Goal: Information Seeking & Learning: Find contact information

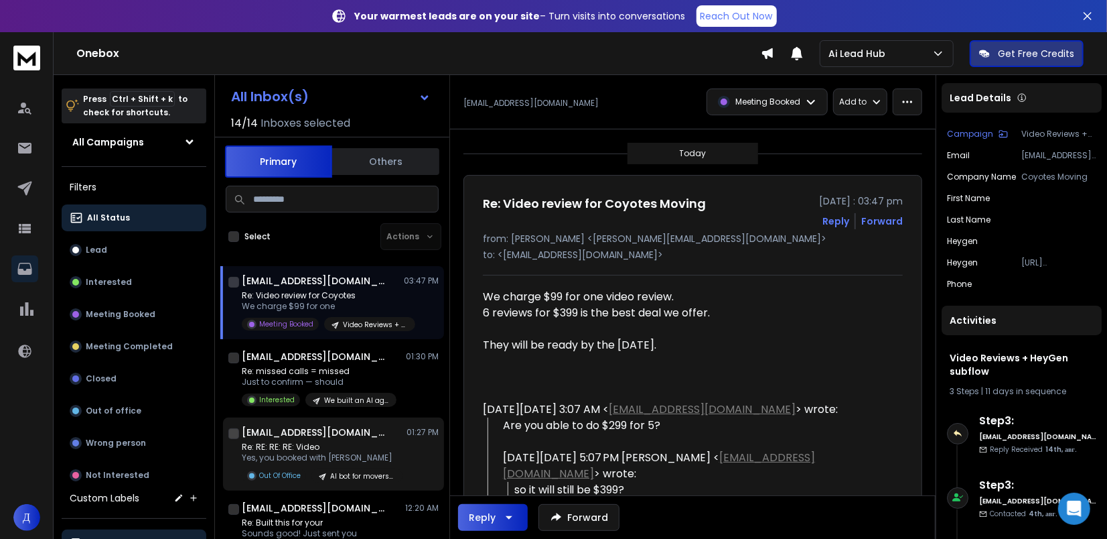
click at [320, 449] on p "Re: RE: RE: RE: Video" at bounding box center [322, 446] width 161 height 11
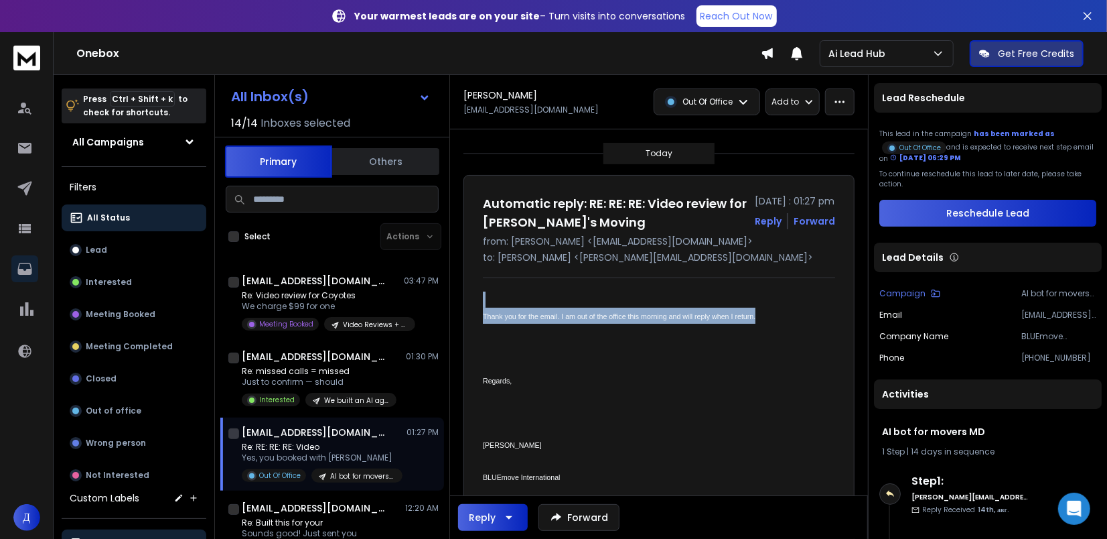
drag, startPoint x: 740, startPoint y: 314, endPoint x: 478, endPoint y: 307, distance: 262.0
click at [478, 307] on div "Automatic reply: RE: RE: RE: Video review for [PERSON_NAME]'s Moving [DATE] : 0…" at bounding box center [659, 385] width 391 height 420
click at [482, 318] on div "Automatic reply: RE: RE: RE: Video review for [PERSON_NAME]'s Moving [DATE] : 0…" at bounding box center [659, 385] width 391 height 420
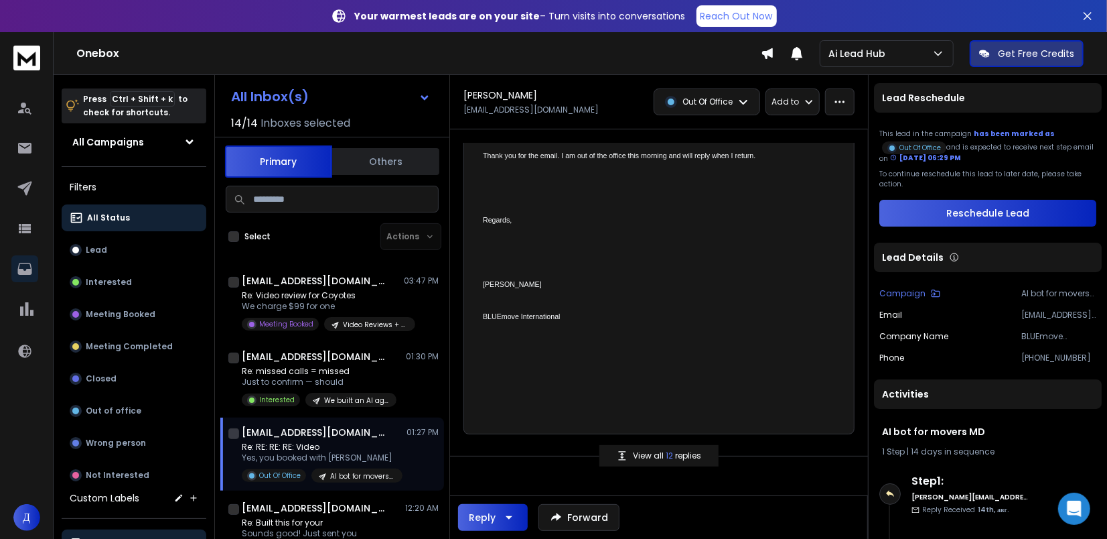
scroll to position [162, 0]
drag, startPoint x: 713, startPoint y: 461, endPoint x: 649, endPoint y: 343, distance: 134.0
click at [713, 461] on div "View all 12 replies" at bounding box center [659, 453] width 119 height 21
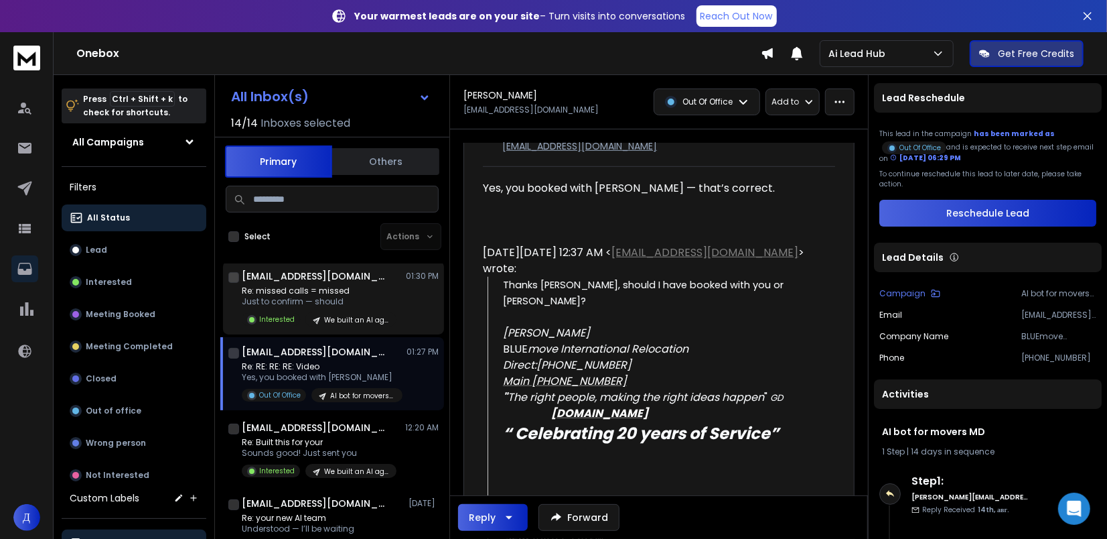
scroll to position [149, 0]
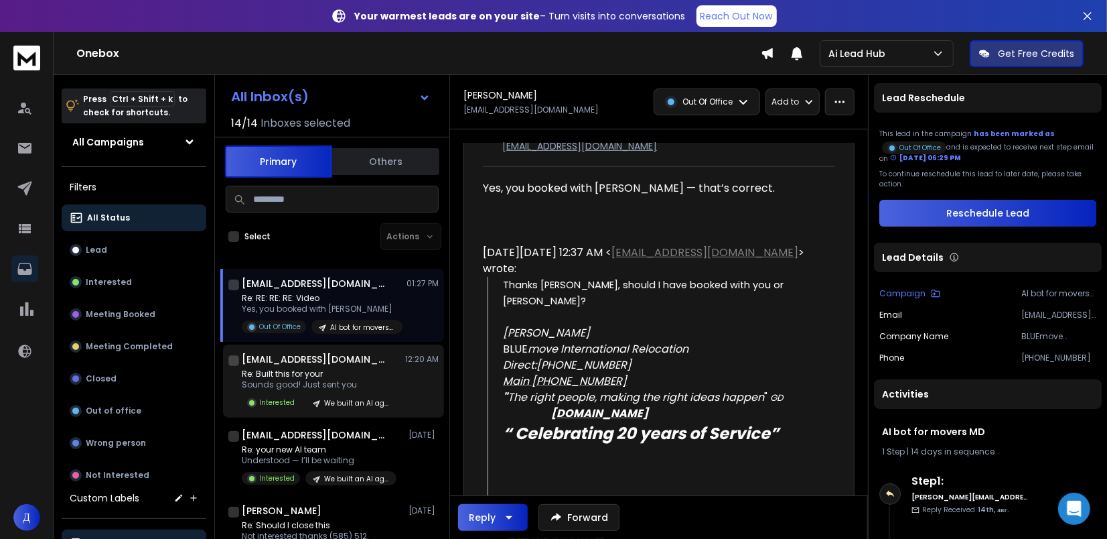
click at [379, 370] on p "Re: Built this for your" at bounding box center [319, 373] width 155 height 11
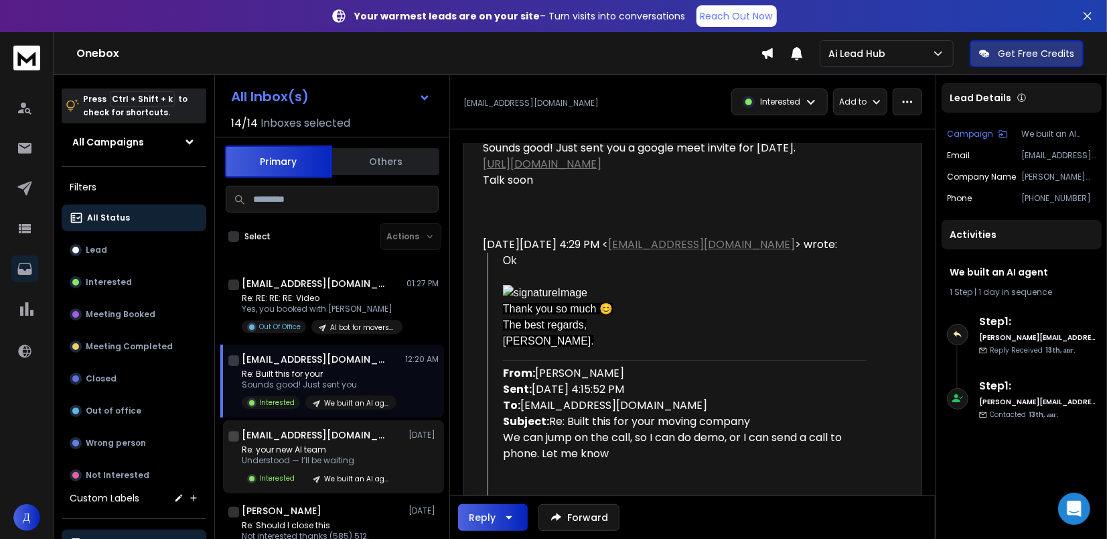
click at [372, 434] on div "[EMAIL_ADDRESS][DOMAIN_NAME] [DATE]" at bounding box center [340, 434] width 197 height 13
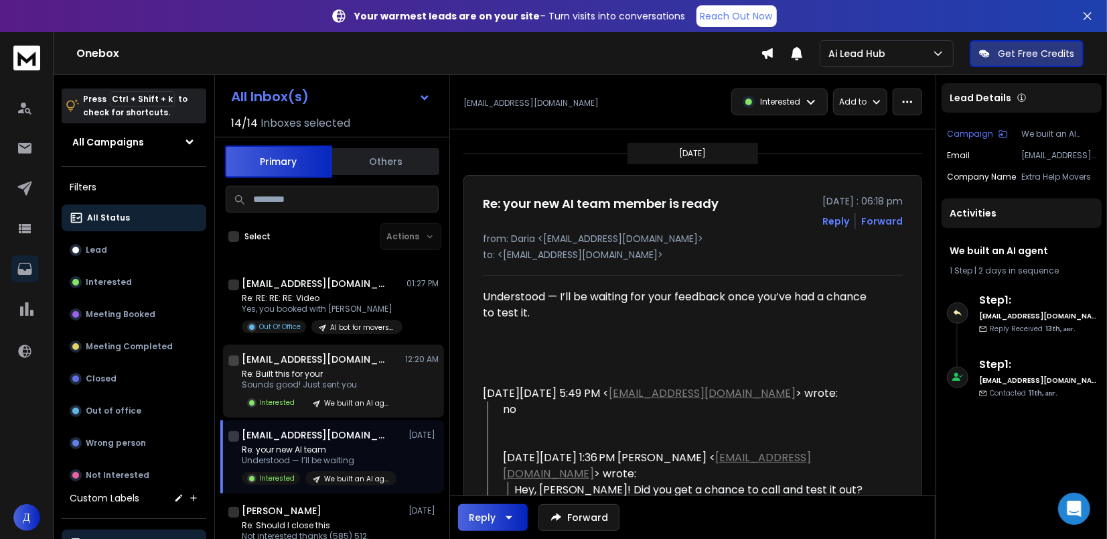
click at [370, 356] on h1 "[EMAIL_ADDRESS][DOMAIN_NAME]" at bounding box center [315, 358] width 147 height 13
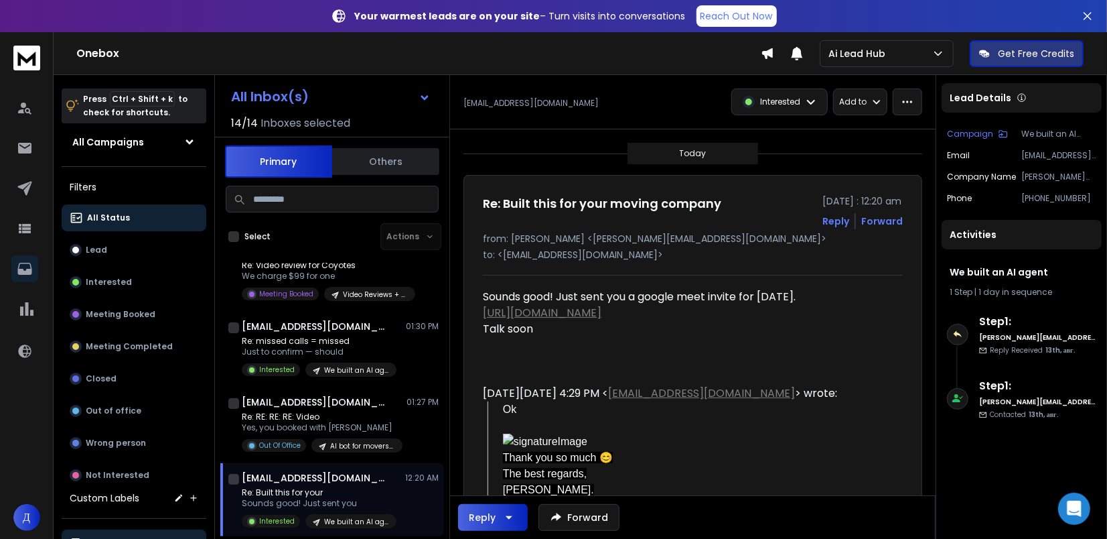
scroll to position [0, 0]
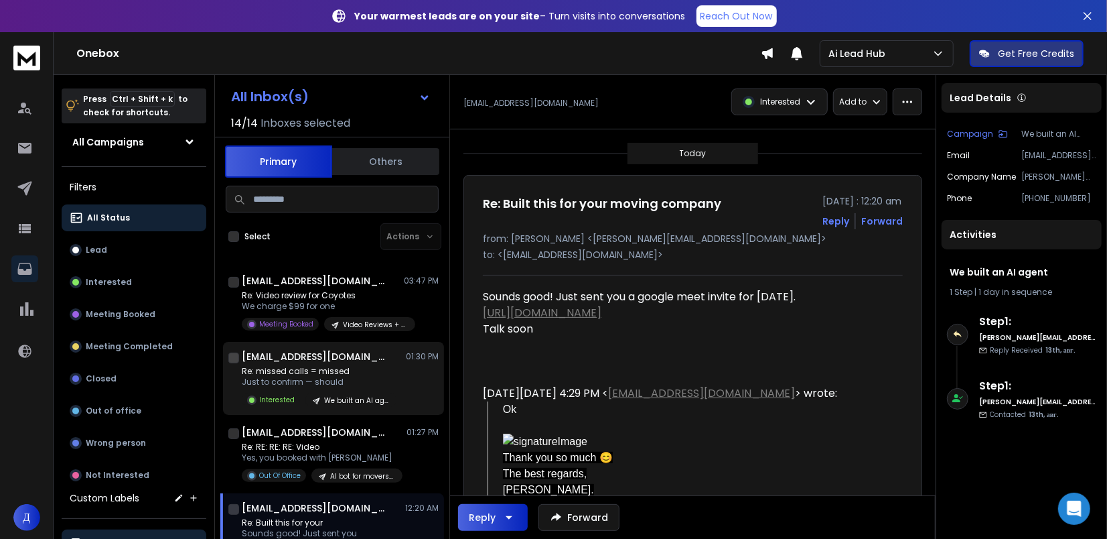
click at [364, 375] on p "Re: missed calls = missed" at bounding box center [319, 371] width 155 height 11
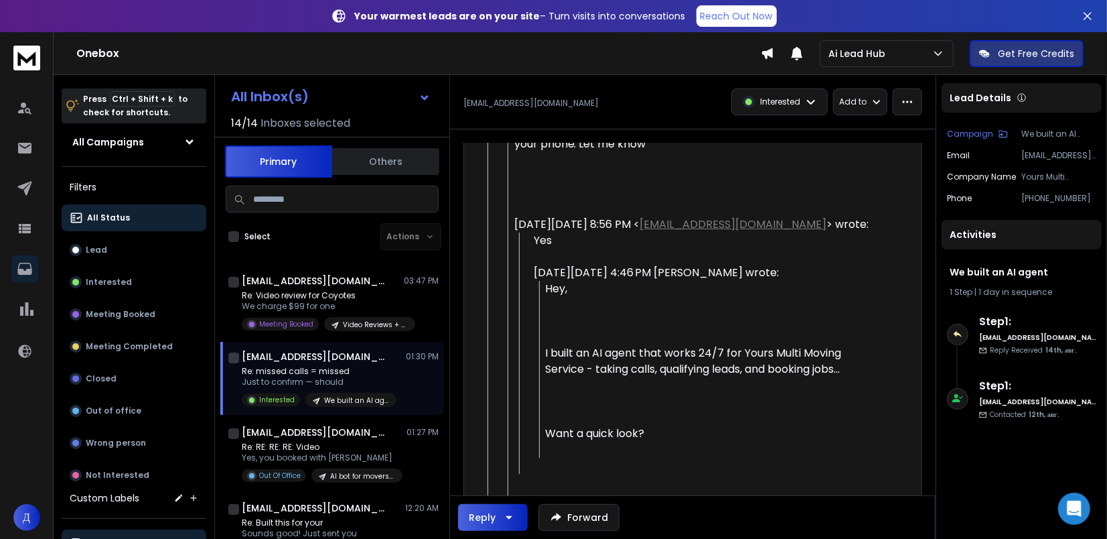
scroll to position [372, 0]
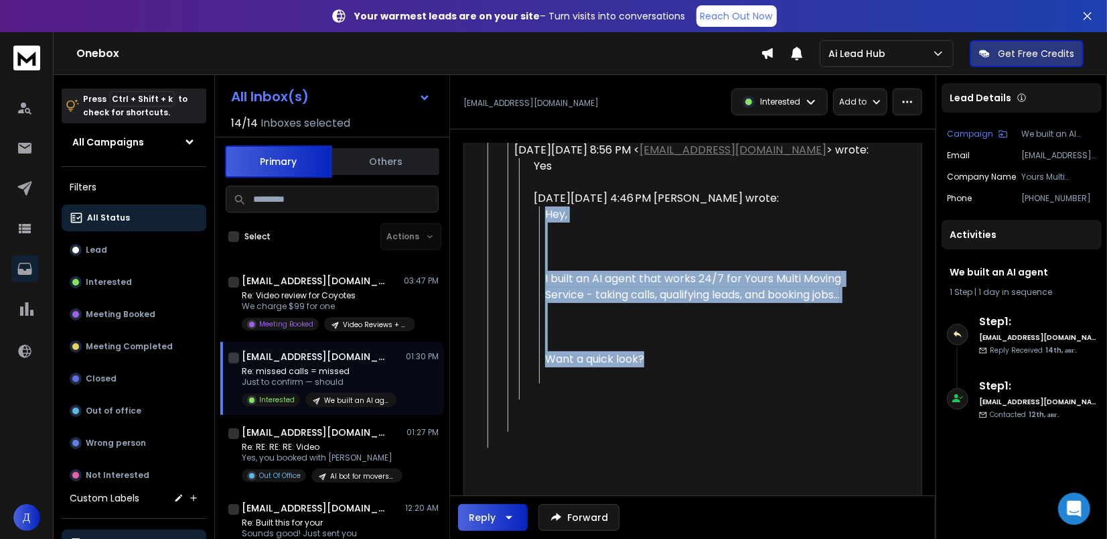
drag, startPoint x: 672, startPoint y: 391, endPoint x: 528, endPoint y: 238, distance: 210.4
click at [528, 238] on div "[DATE][DATE] 4:46 PM [PERSON_NAME] wrote: Hey, I built an AI agent that works 2…" at bounding box center [696, 286] width 355 height 225
click at [570, 313] on blockquote "Hey, I built an AI agent that works 24/7 for Yours Multi Moving Service - takin…" at bounding box center [706, 294] width 335 height 177
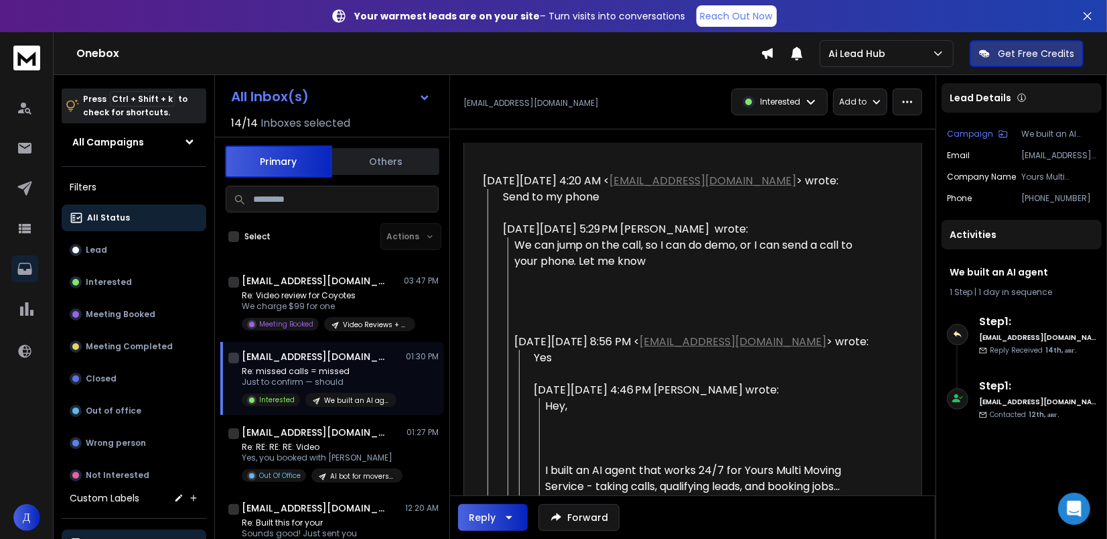
scroll to position [149, 0]
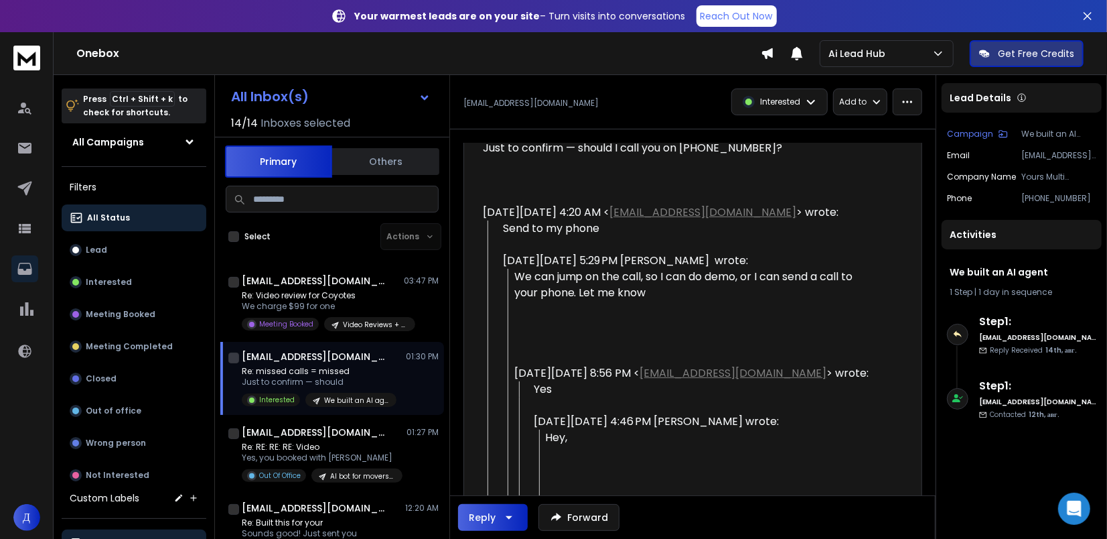
drag, startPoint x: 661, startPoint y: 314, endPoint x: 511, endPoint y: 287, distance: 152.4
click at [511, 287] on blockquote "We can jump on the call, so I can do demo, or I can send a call to your phone. …" at bounding box center [691, 462] width 366 height 386
click at [531, 317] on div at bounding box center [694, 309] width 360 height 16
drag, startPoint x: 626, startPoint y: 300, endPoint x: 511, endPoint y: 289, distance: 115.1
click at [511, 289] on blockquote "We can jump on the call, so I can do demo, or I can send a call to your phone. …" at bounding box center [691, 462] width 366 height 386
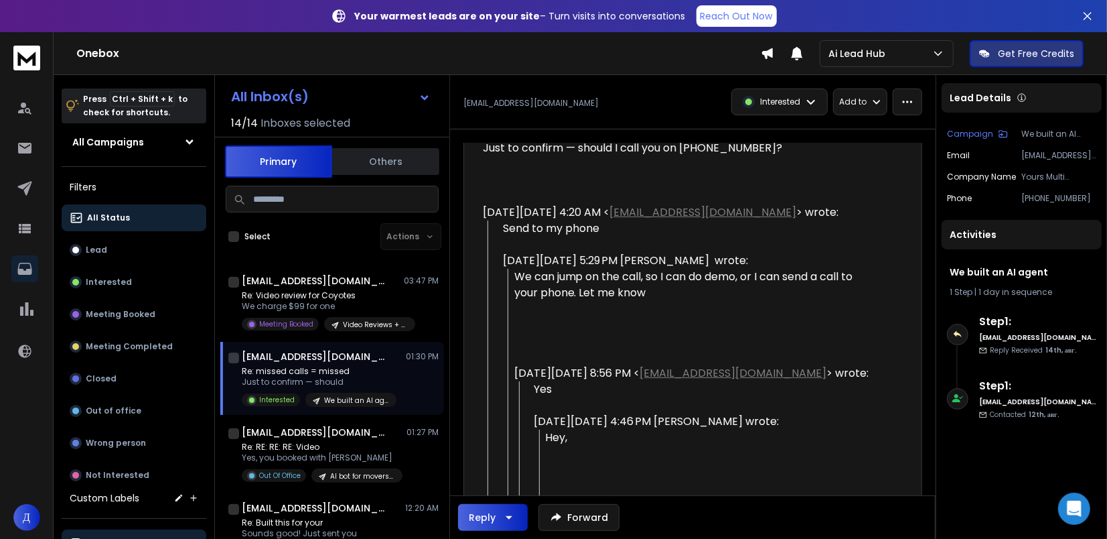
click at [511, 311] on blockquote "We can jump on the call, so I can do demo, or I can send a call to your phone. …" at bounding box center [691, 462] width 366 height 386
drag, startPoint x: 656, startPoint y: 307, endPoint x: 512, endPoint y: 290, distance: 144.3
click at [512, 290] on blockquote "We can jump on the call, so I can do demo, or I can send a call to your phone. …" at bounding box center [691, 462] width 366 height 386
click at [705, 333] on div at bounding box center [694, 325] width 360 height 16
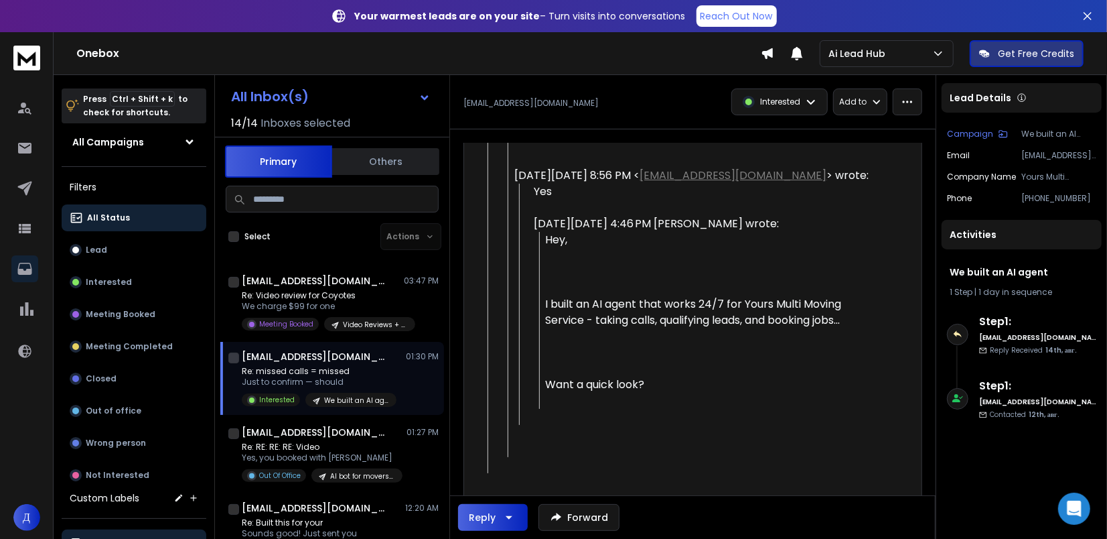
scroll to position [372, 0]
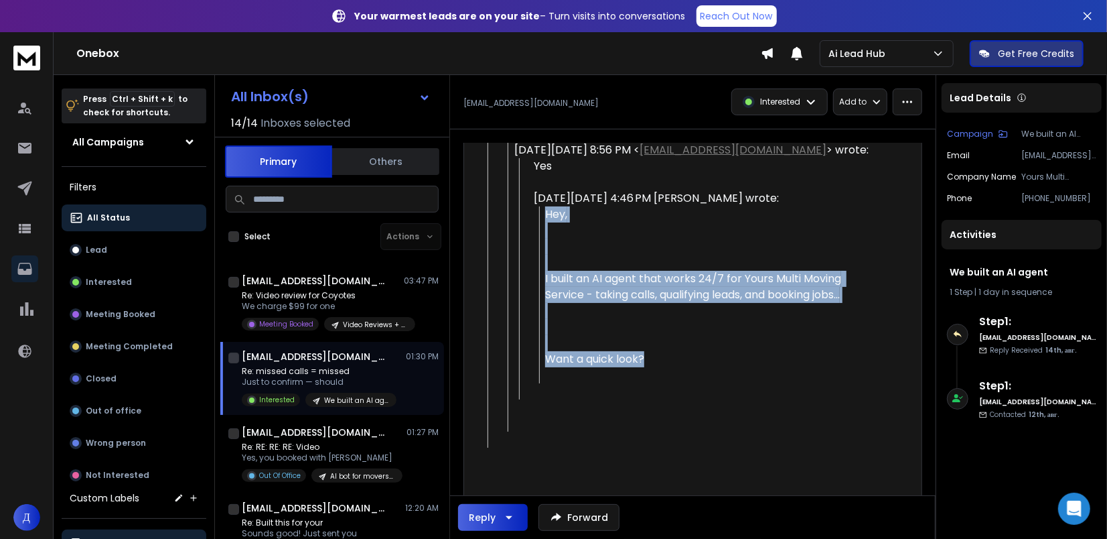
drag, startPoint x: 661, startPoint y: 395, endPoint x: 529, endPoint y: 244, distance: 200.8
click at [529, 244] on div "[DATE][DATE] 4:46 PM [PERSON_NAME] wrote: Hey, I built an AI agent that works 2…" at bounding box center [696, 286] width 355 height 225
click at [584, 363] on blockquote "Hey, I built an AI agent that works 24/7 for Yours Multi Moving Service - takin…" at bounding box center [706, 294] width 335 height 177
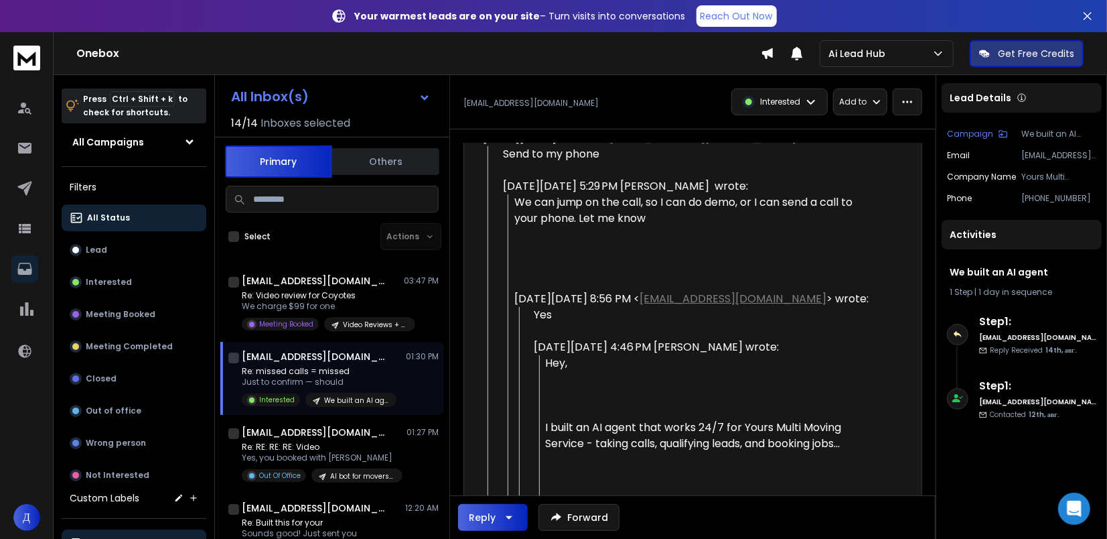
scroll to position [149, 0]
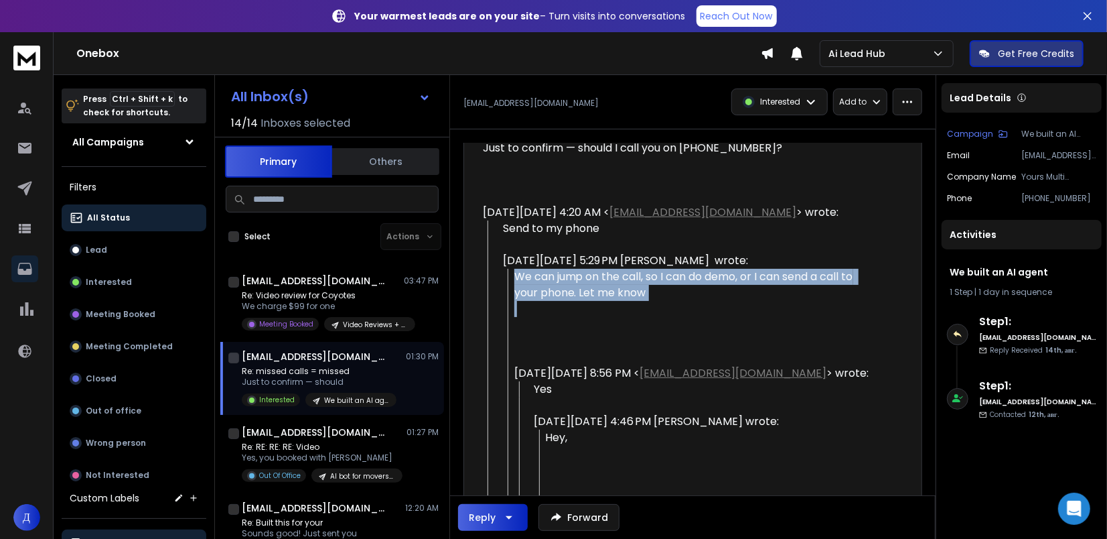
drag, startPoint x: 648, startPoint y: 311, endPoint x: 511, endPoint y: 297, distance: 137.4
click at [511, 297] on blockquote "We can jump on the call, so I can do demo, or I can send a call to your phone. …" at bounding box center [691, 462] width 366 height 386
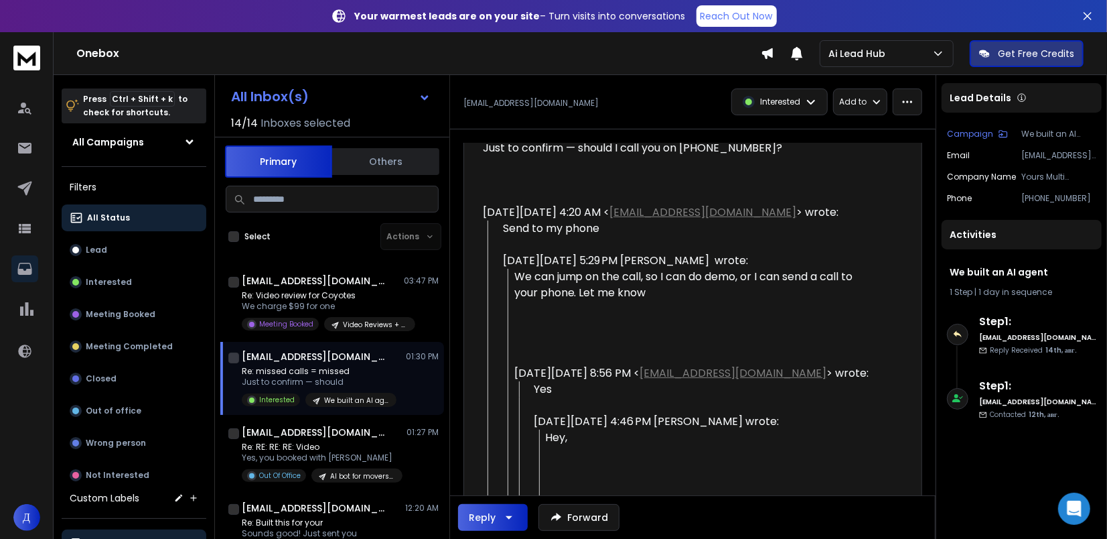
click at [529, 333] on div at bounding box center [694, 325] width 360 height 16
drag, startPoint x: 651, startPoint y: 305, endPoint x: 514, endPoint y: 289, distance: 137.6
click at [514, 289] on div "We can jump on the call, so I can do demo, or I can send a call to your phone. …" at bounding box center [694, 285] width 360 height 32
copy div "We can jump on the call, so I can do demo, or I can send a call to your phone. …"
click at [610, 236] on div "Send to my phone" at bounding box center [688, 228] width 371 height 16
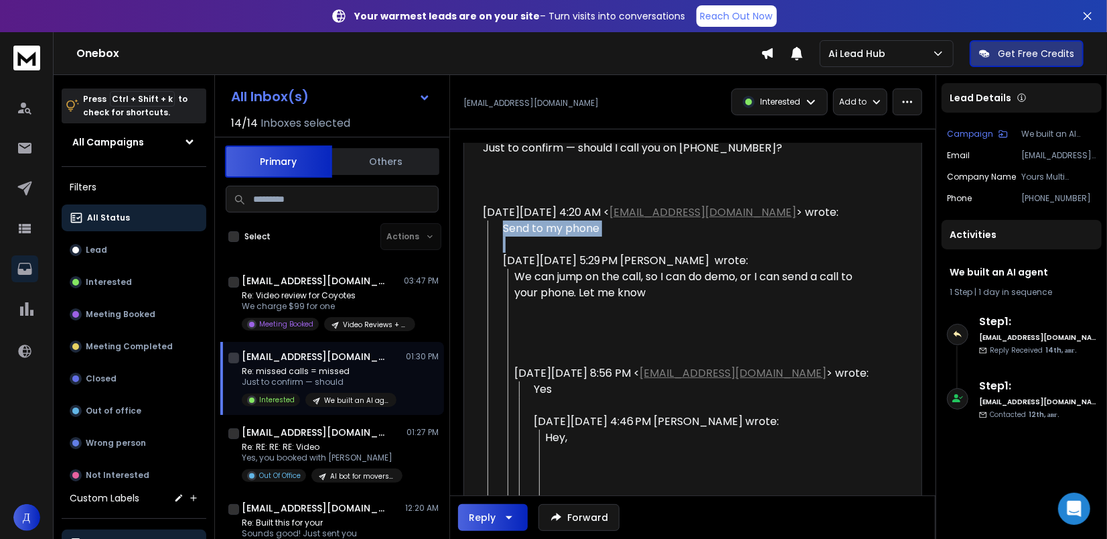
drag, startPoint x: 610, startPoint y: 242, endPoint x: 488, endPoint y: 242, distance: 121.9
click at [484, 241] on div "Just to confirm — should I call you on [PHONE_NUMBER]? [DATE][DATE] 4:20 AM < […" at bounding box center [684, 426] width 402 height 573
click at [544, 236] on div "Send to my phone" at bounding box center [688, 228] width 371 height 16
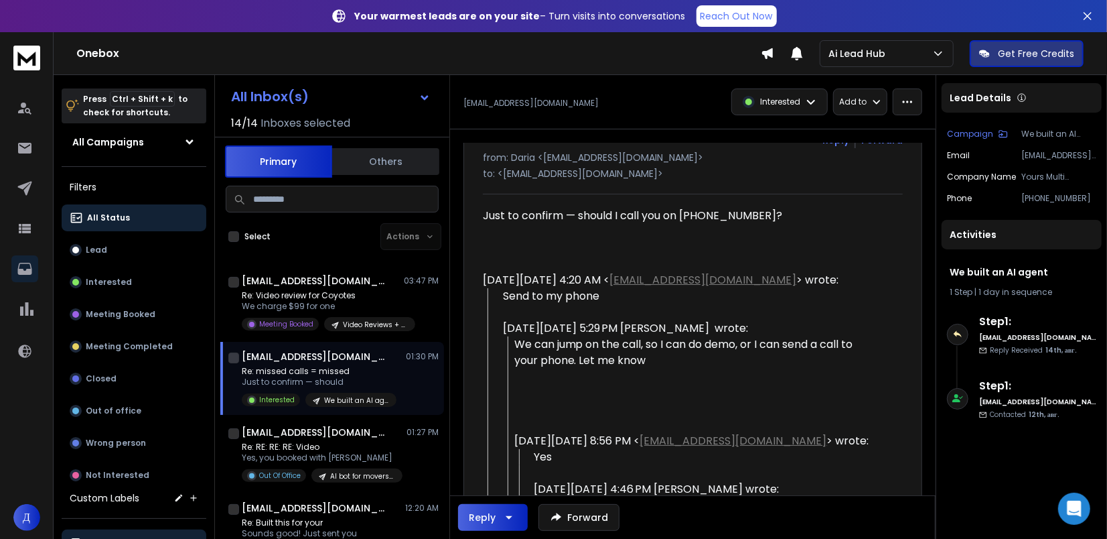
scroll to position [0, 0]
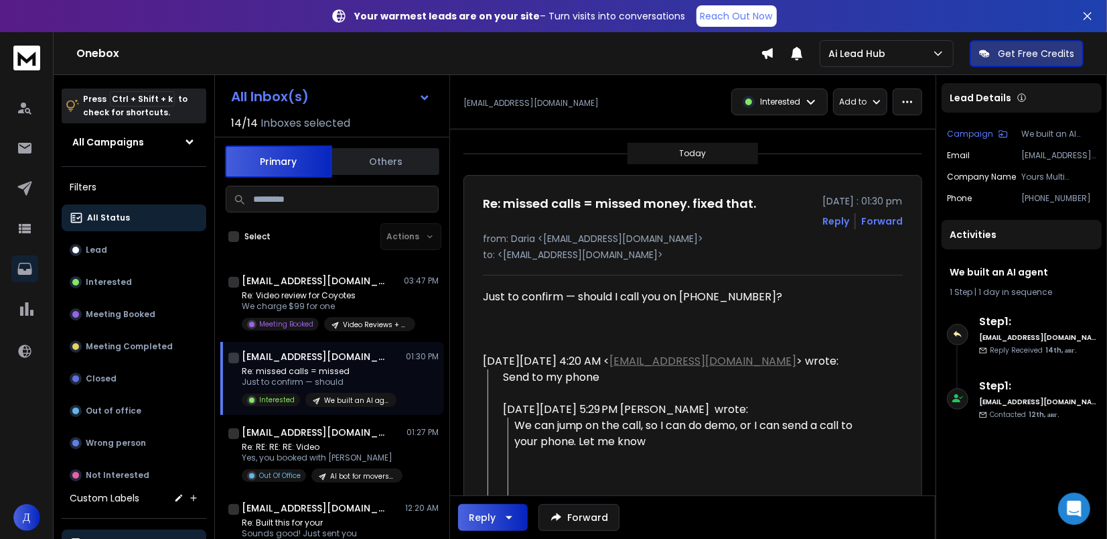
drag, startPoint x: 684, startPoint y: 295, endPoint x: 807, endPoint y: 300, distance: 123.3
click at [807, 300] on div "Just to confirm — should I call you on [PHONE_NUMBER]?" at bounding box center [678, 297] width 391 height 16
click at [686, 338] on div at bounding box center [678, 345] width 391 height 16
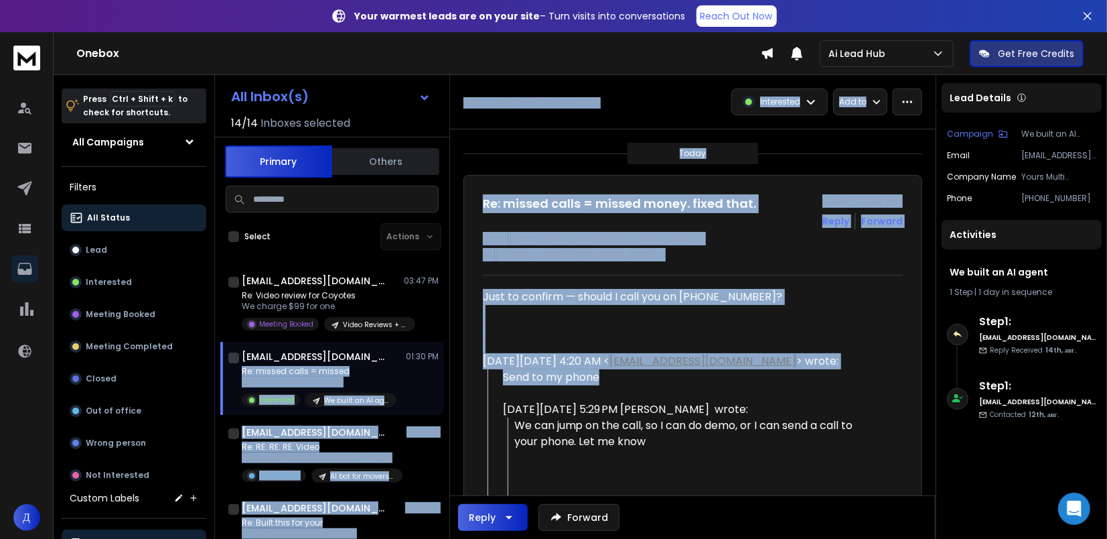
drag, startPoint x: 606, startPoint y: 398, endPoint x: 449, endPoint y: 339, distance: 166.8
click at [449, 339] on div "All Inbox(s) 14 / 14 Inboxes selected Primary Others Select Actions [EMAIL_ADDR…" at bounding box center [660, 344] width 893 height 539
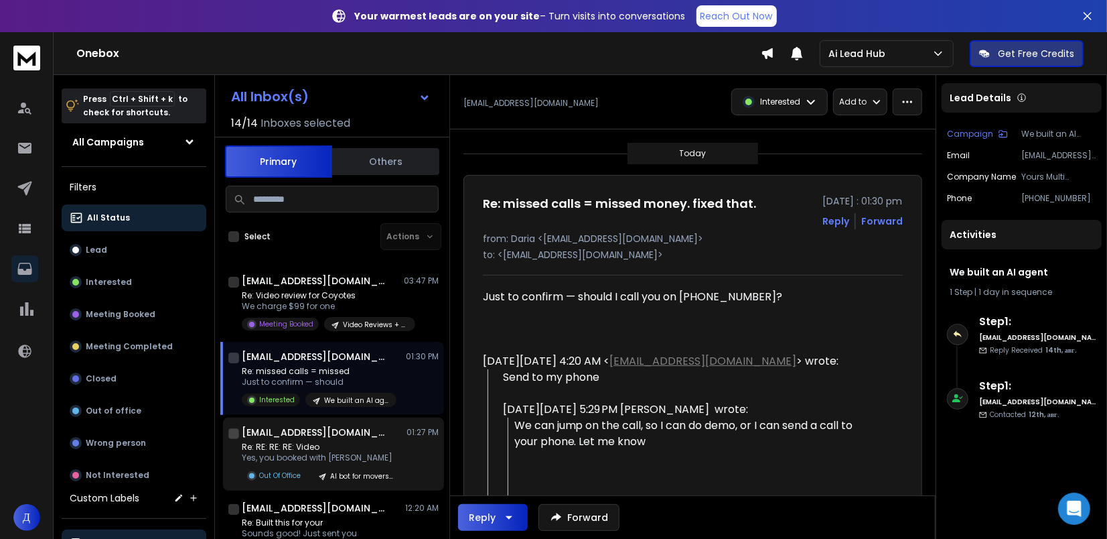
click at [407, 456] on div "Re: RE: RE: RE: Video Yes, you booked with [PERSON_NAME] Out Of Office AI bot f…" at bounding box center [340, 461] width 197 height 41
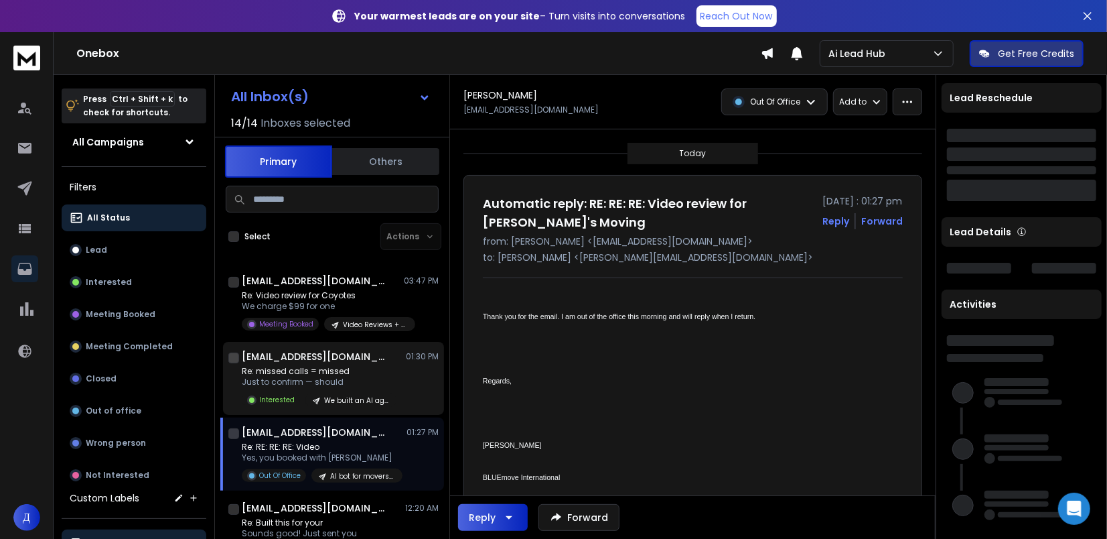
click at [407, 360] on p "01:30 PM" at bounding box center [422, 356] width 33 height 11
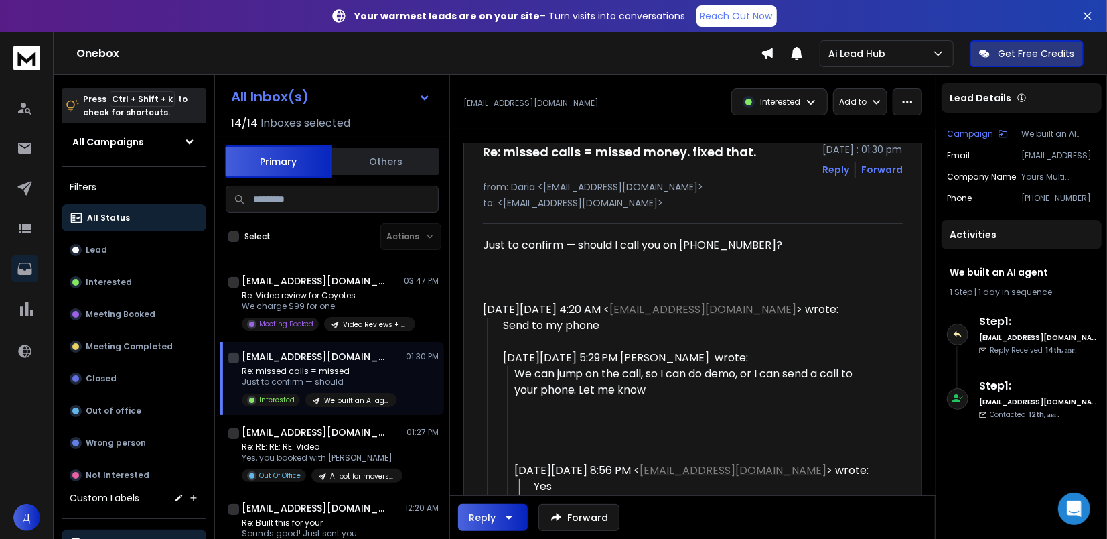
scroll to position [223, 0]
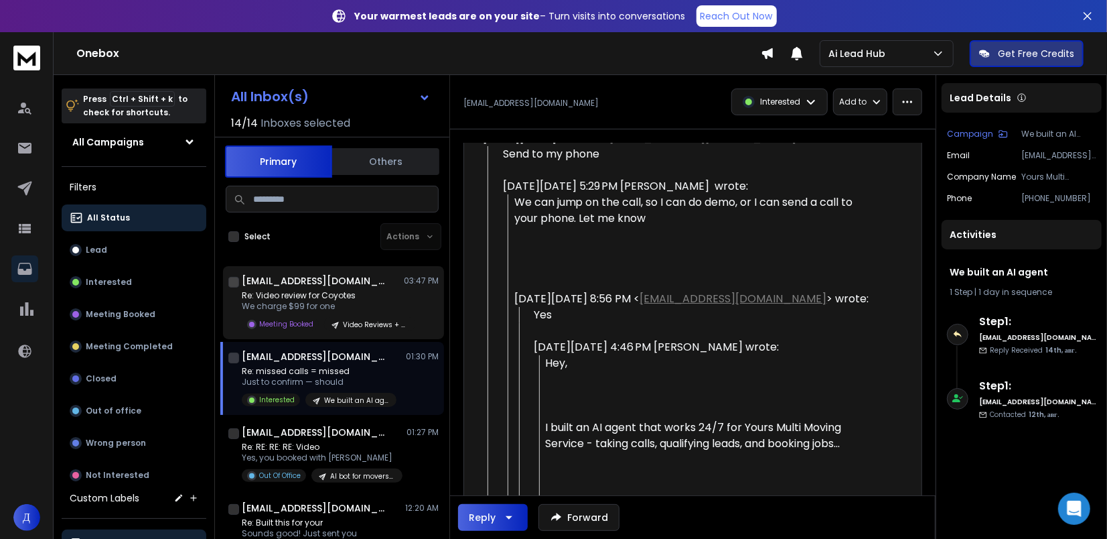
click at [387, 291] on p "Re: Video review for Coyotes" at bounding box center [322, 295] width 161 height 11
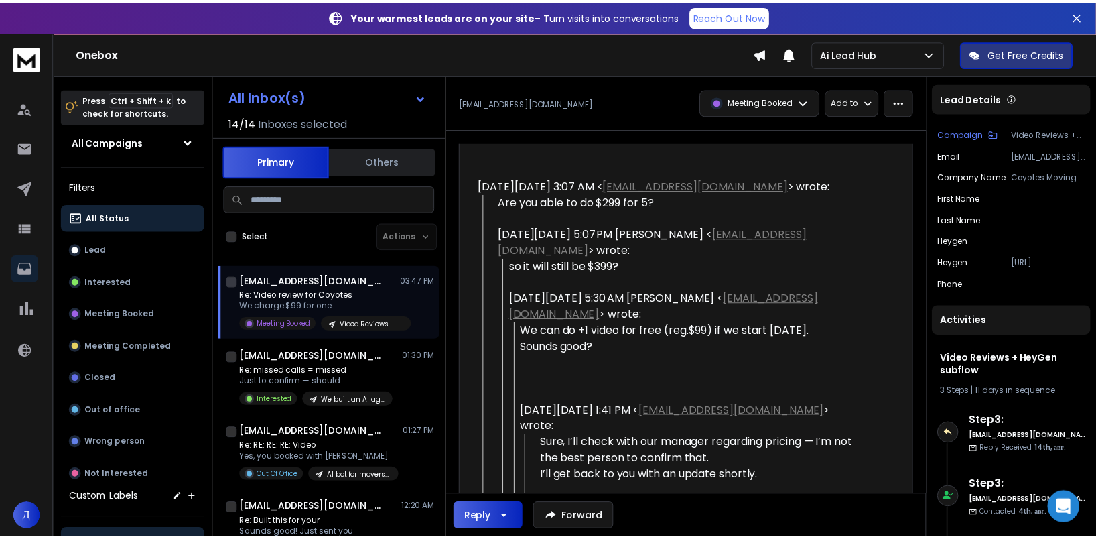
scroll to position [0, 0]
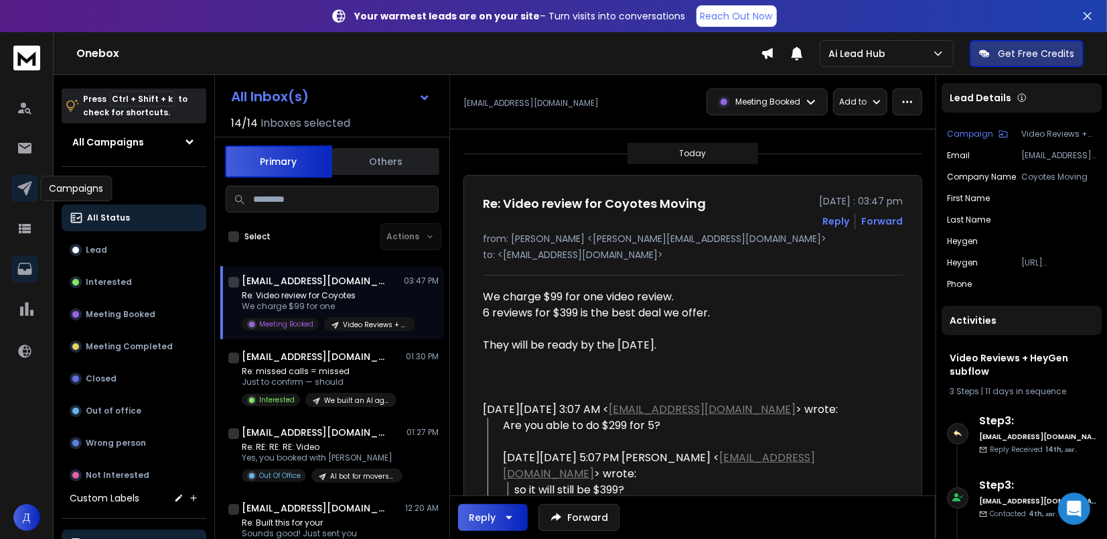
click at [13, 190] on link at bounding box center [24, 188] width 27 height 27
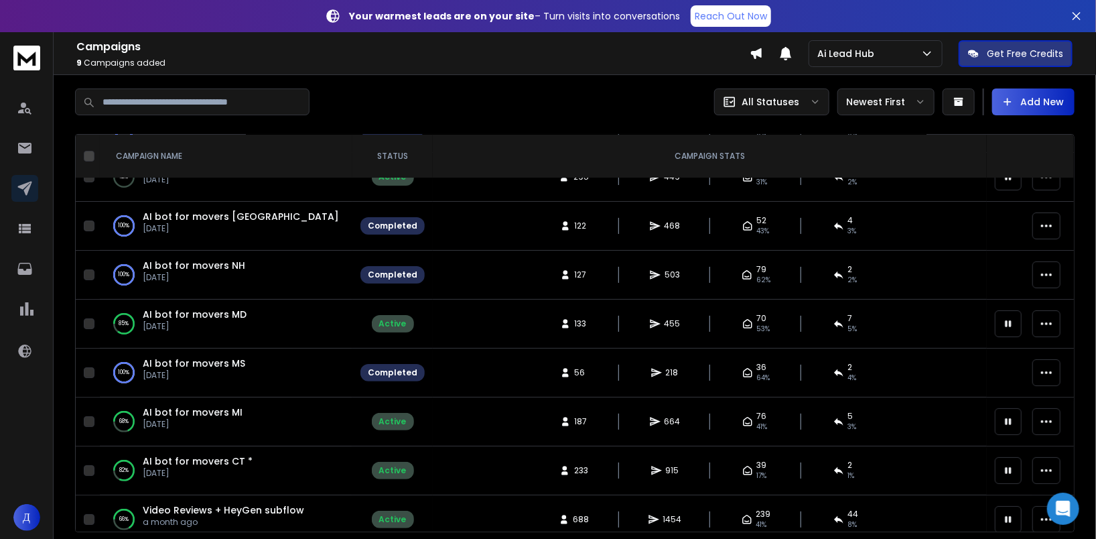
scroll to position [96, 0]
